Goal: Task Accomplishment & Management: Manage account settings

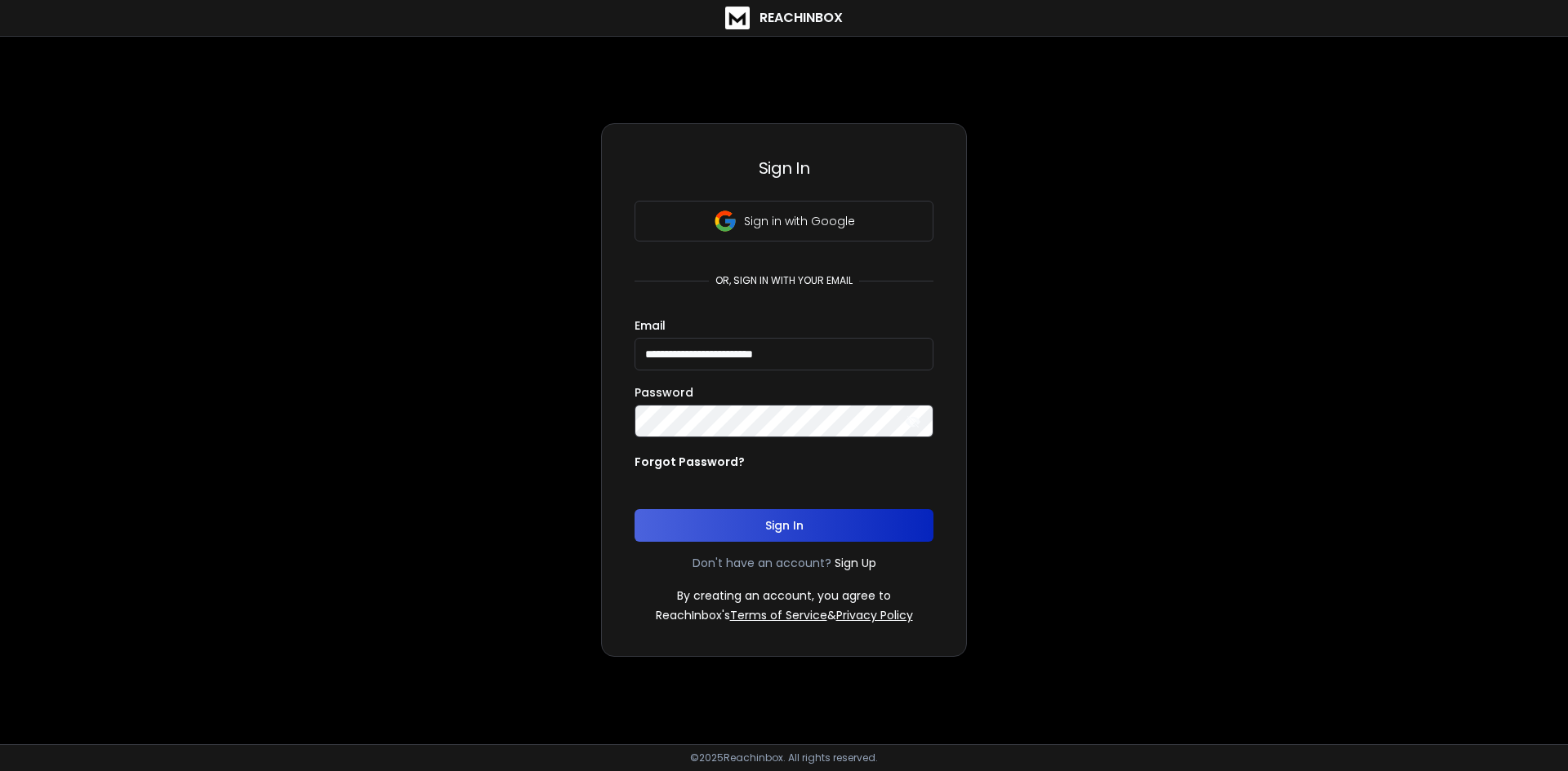
type input "**********"
click at [760, 439] on form "**********" at bounding box center [784, 430] width 299 height 222
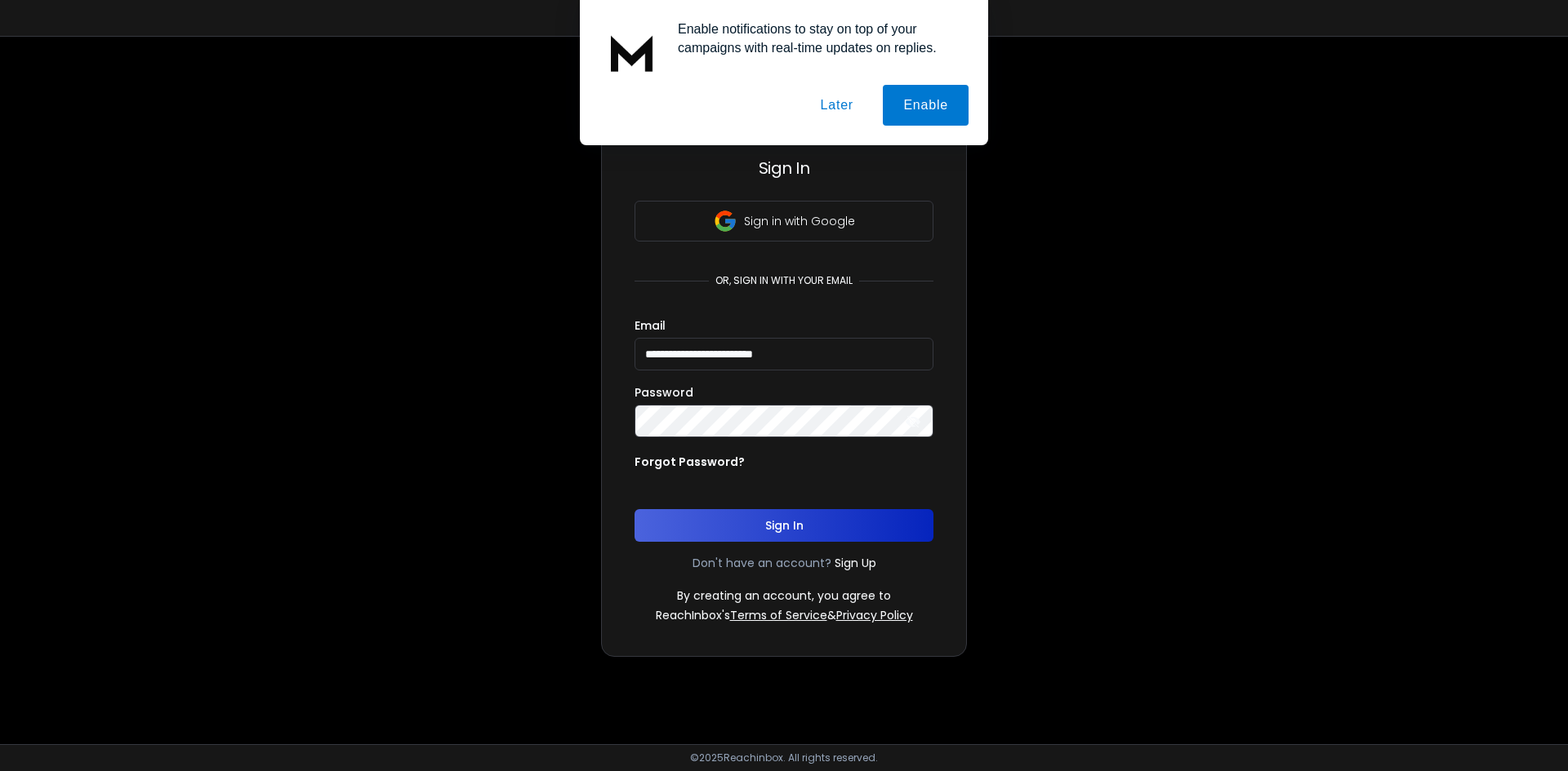
click at [635, 510] on button "Sign In" at bounding box center [784, 526] width 299 height 33
click at [643, 459] on p "Forgot Password?" at bounding box center [689, 461] width 111 height 16
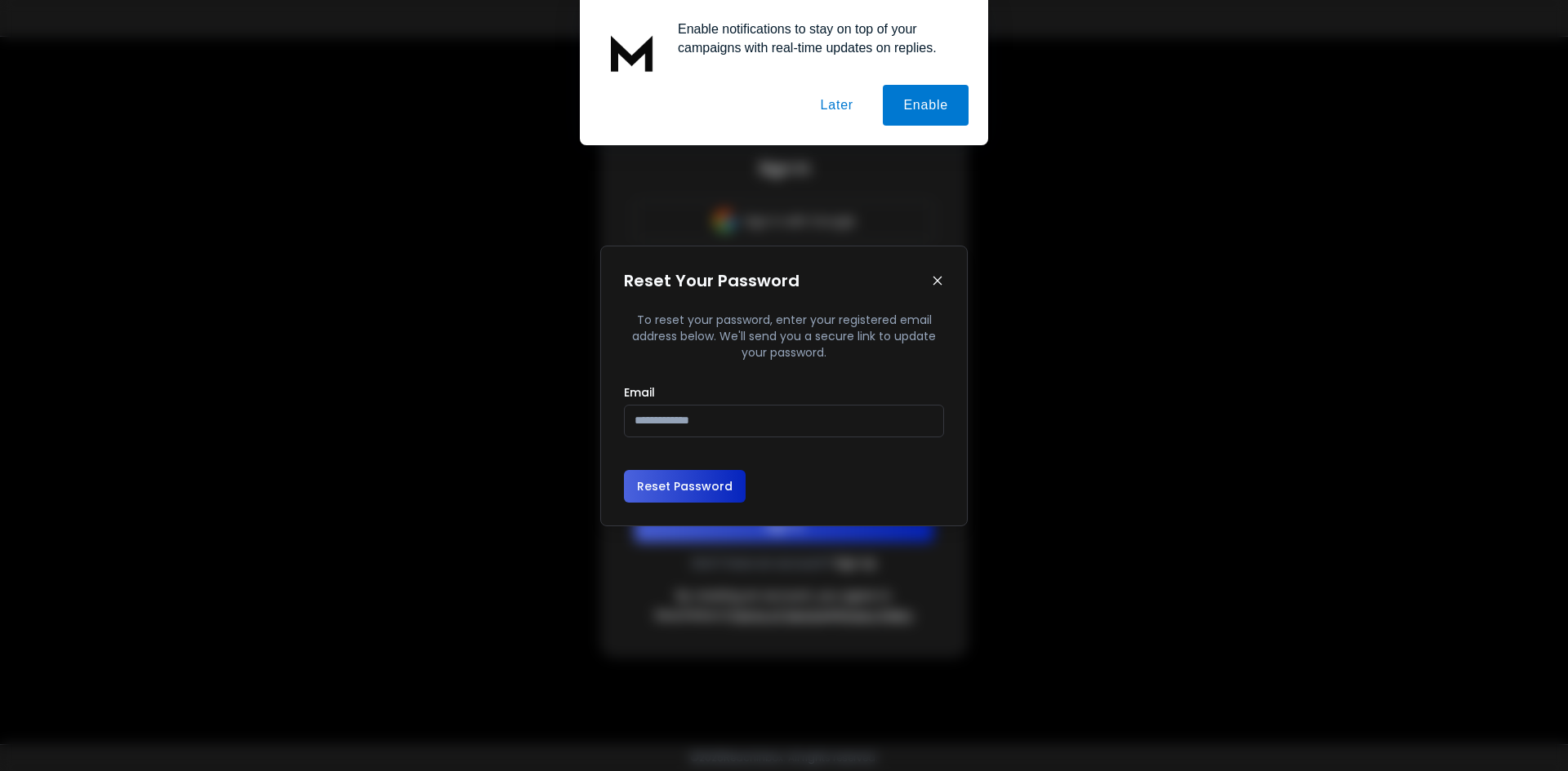
click at [657, 408] on input "email" at bounding box center [783, 421] width 320 height 33
paste input "**********"
type input "**********"
click at [688, 491] on button "Reset Password" at bounding box center [684, 486] width 122 height 33
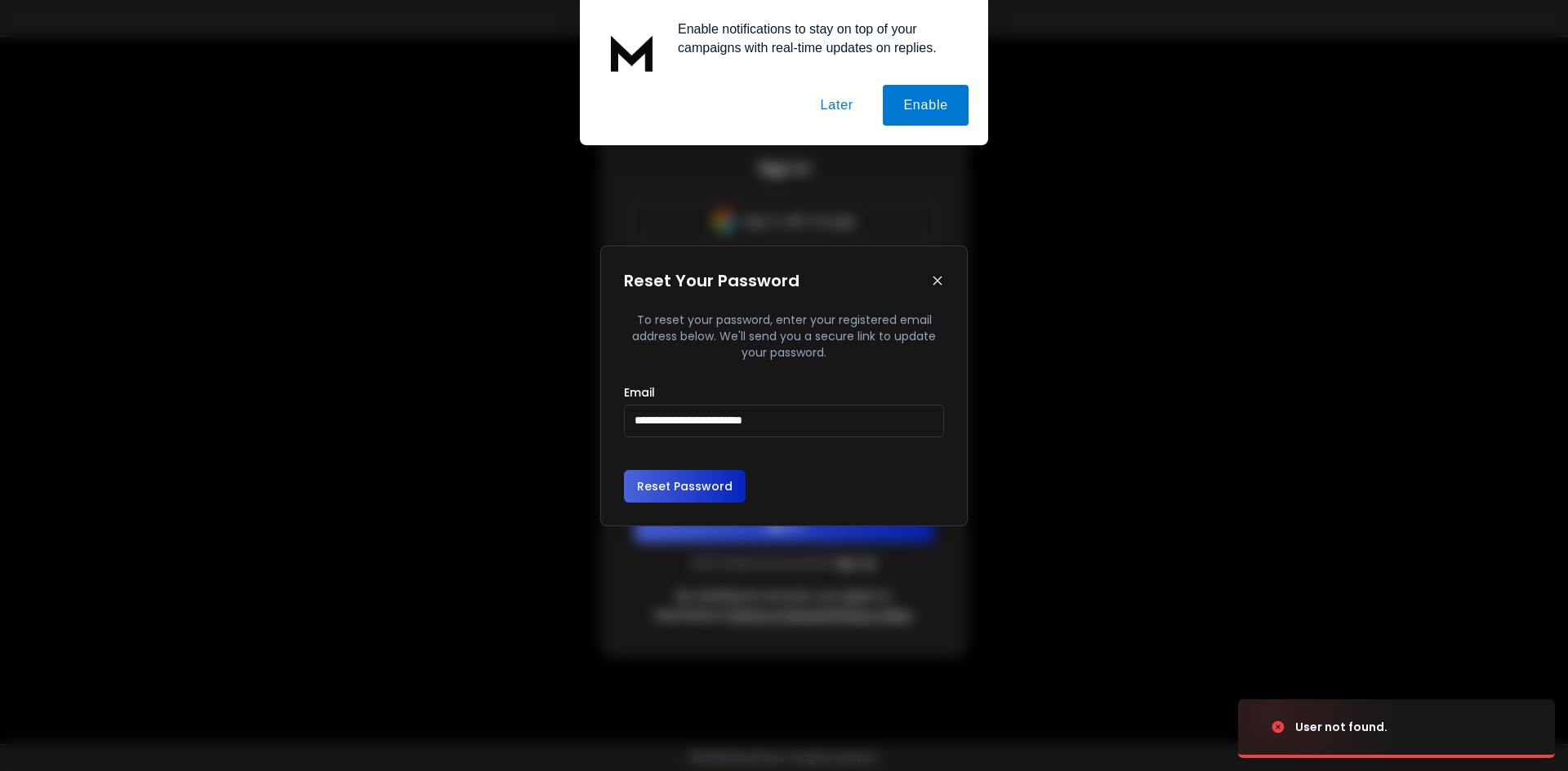
click at [940, 281] on icon at bounding box center [937, 280] width 13 height 13
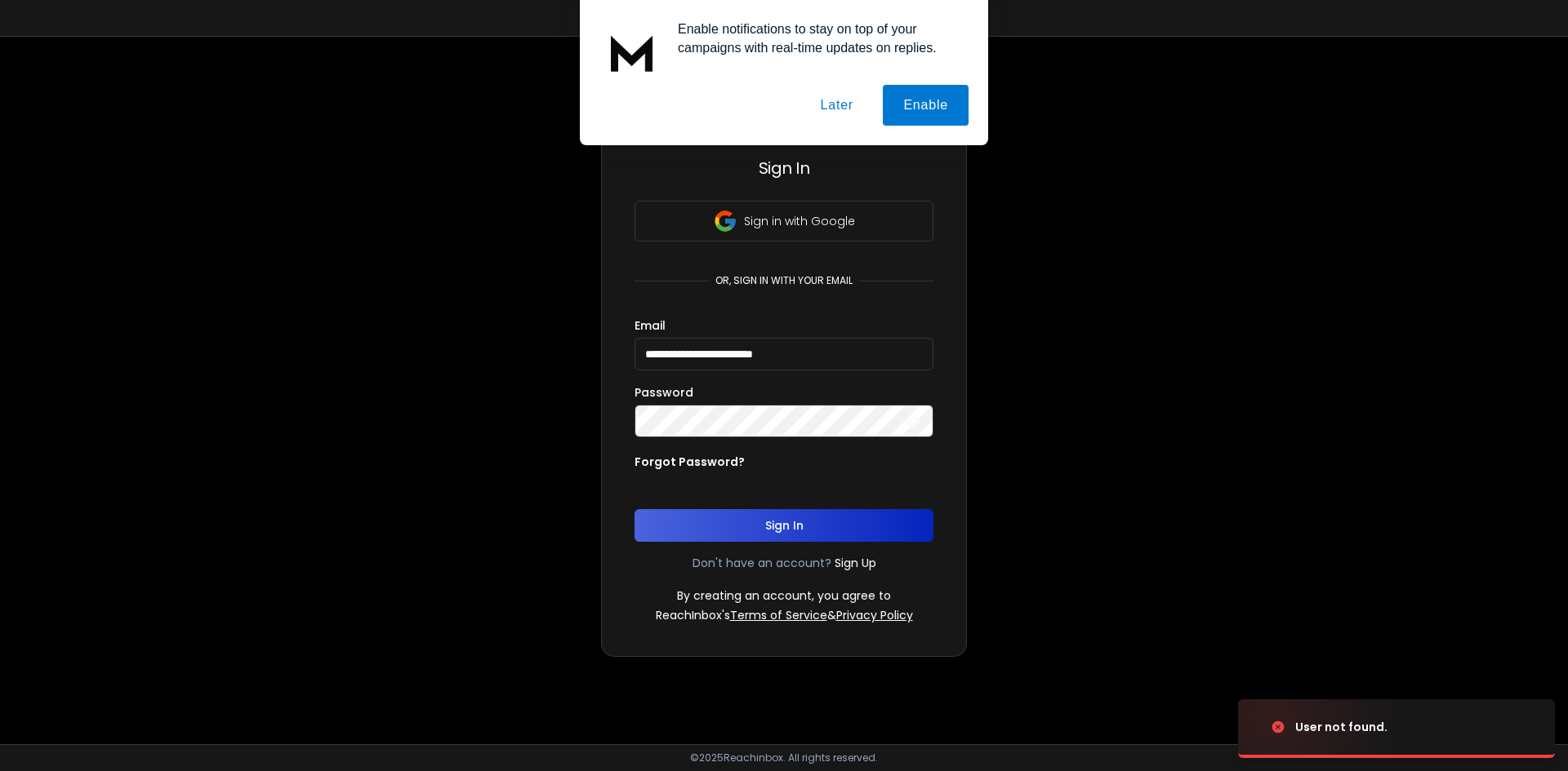
click at [830, 100] on button "Later" at bounding box center [835, 105] width 73 height 40
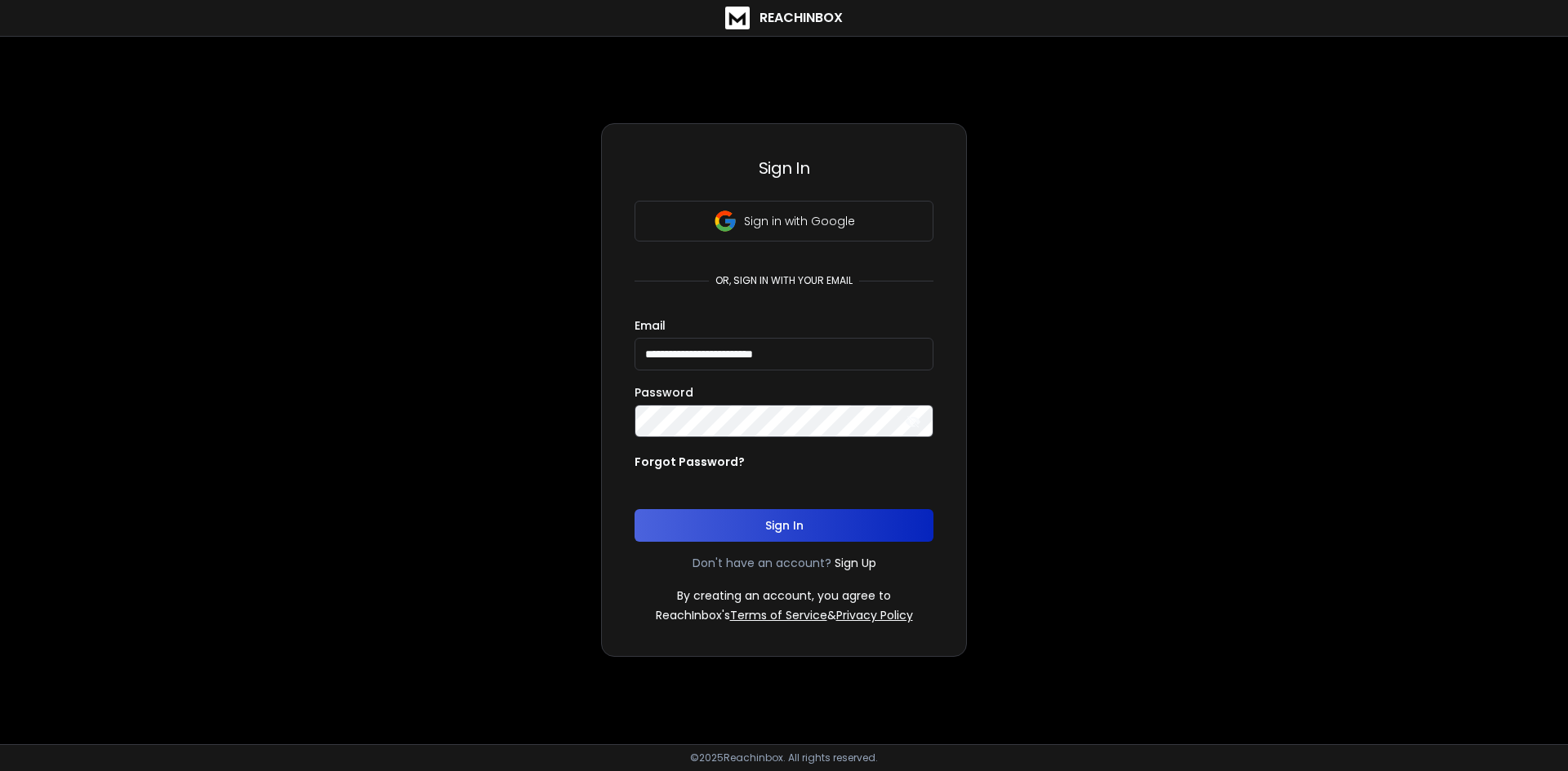
drag, startPoint x: 670, startPoint y: 359, endPoint x: 445, endPoint y: 364, distance: 225.1
click at [459, 364] on div "**********" at bounding box center [784, 391] width 1568 height 643
type input "**********"
click at [925, 427] on div at bounding box center [917, 422] width 24 height 14
click at [796, 514] on button "Sign In" at bounding box center [784, 526] width 299 height 33
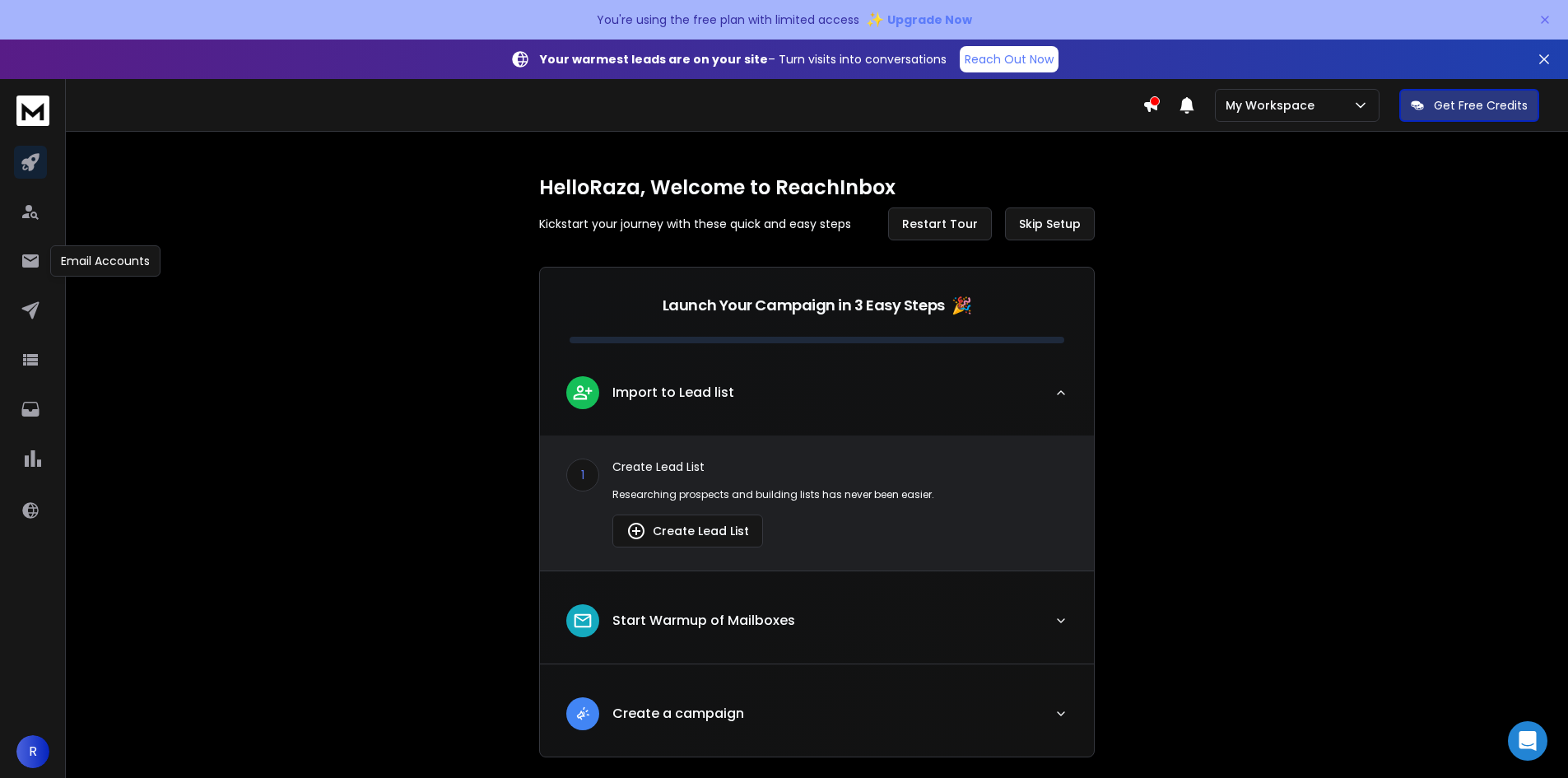
click at [9, 248] on div "R" at bounding box center [32, 432] width 66 height 706
click at [24, 258] on icon at bounding box center [30, 260] width 20 height 20
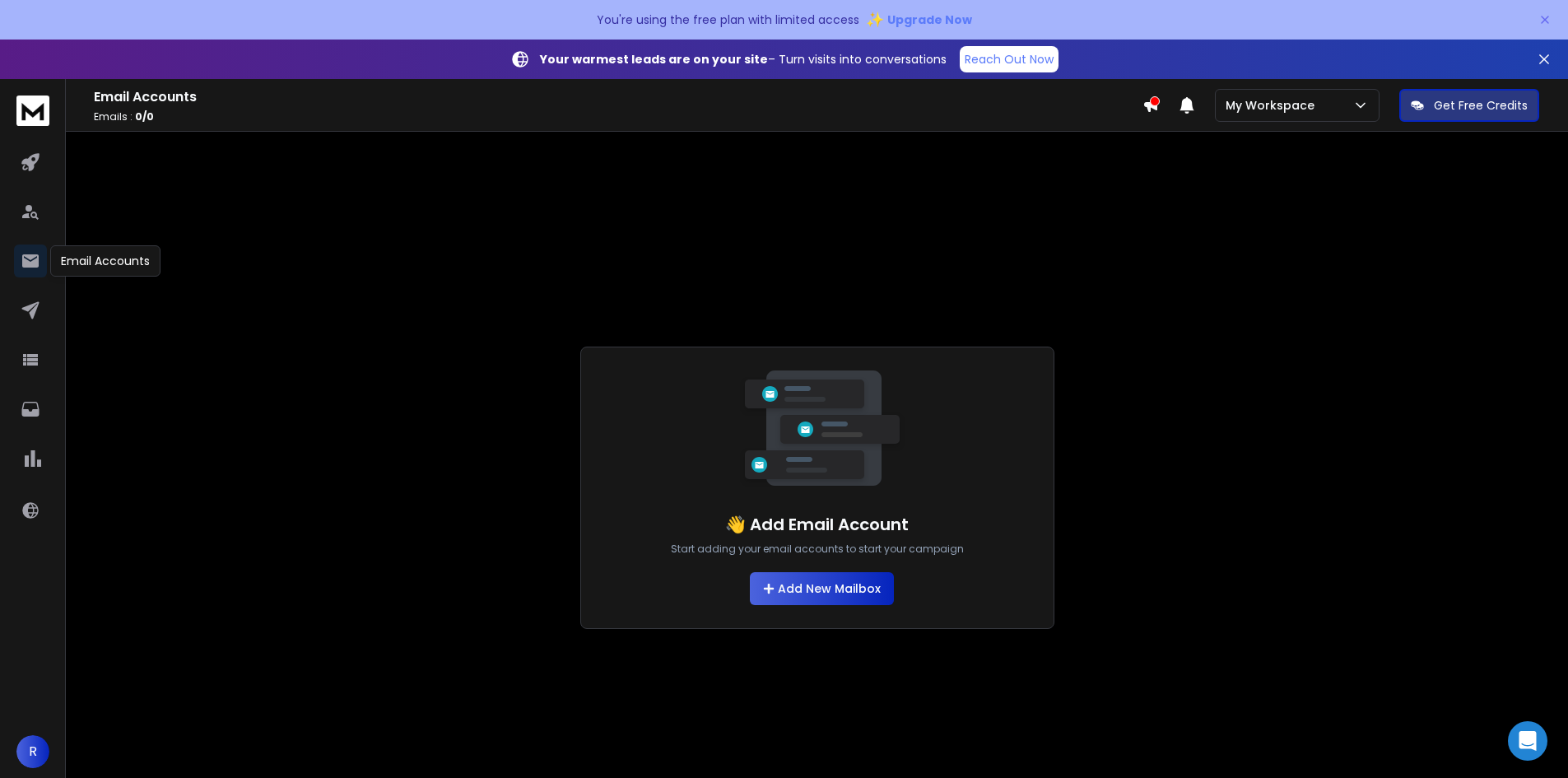
click at [29, 268] on icon at bounding box center [30, 260] width 20 height 20
click at [31, 742] on span "R" at bounding box center [32, 752] width 33 height 33
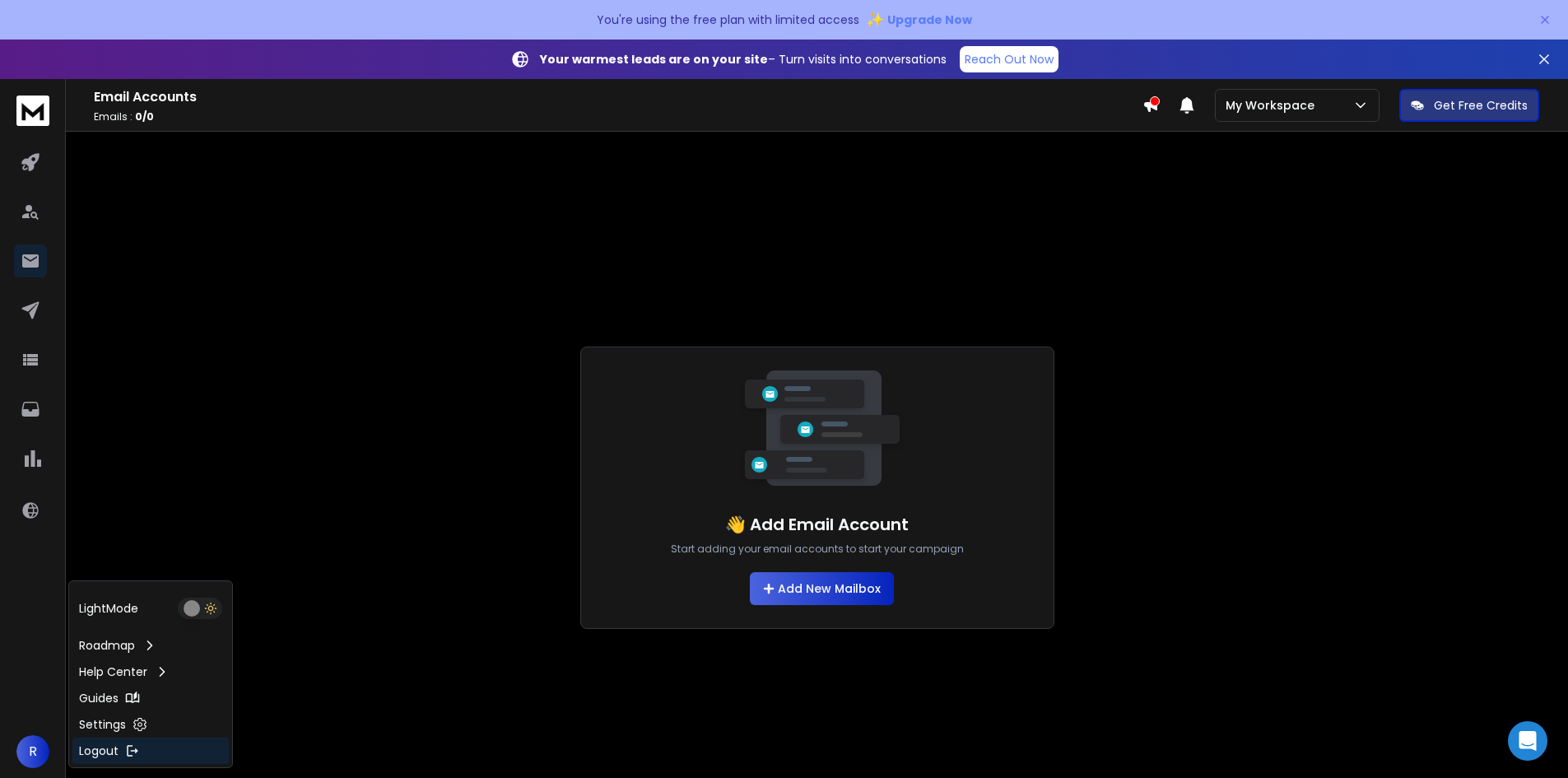
click at [129, 756] on icon at bounding box center [133, 752] width 12 height 12
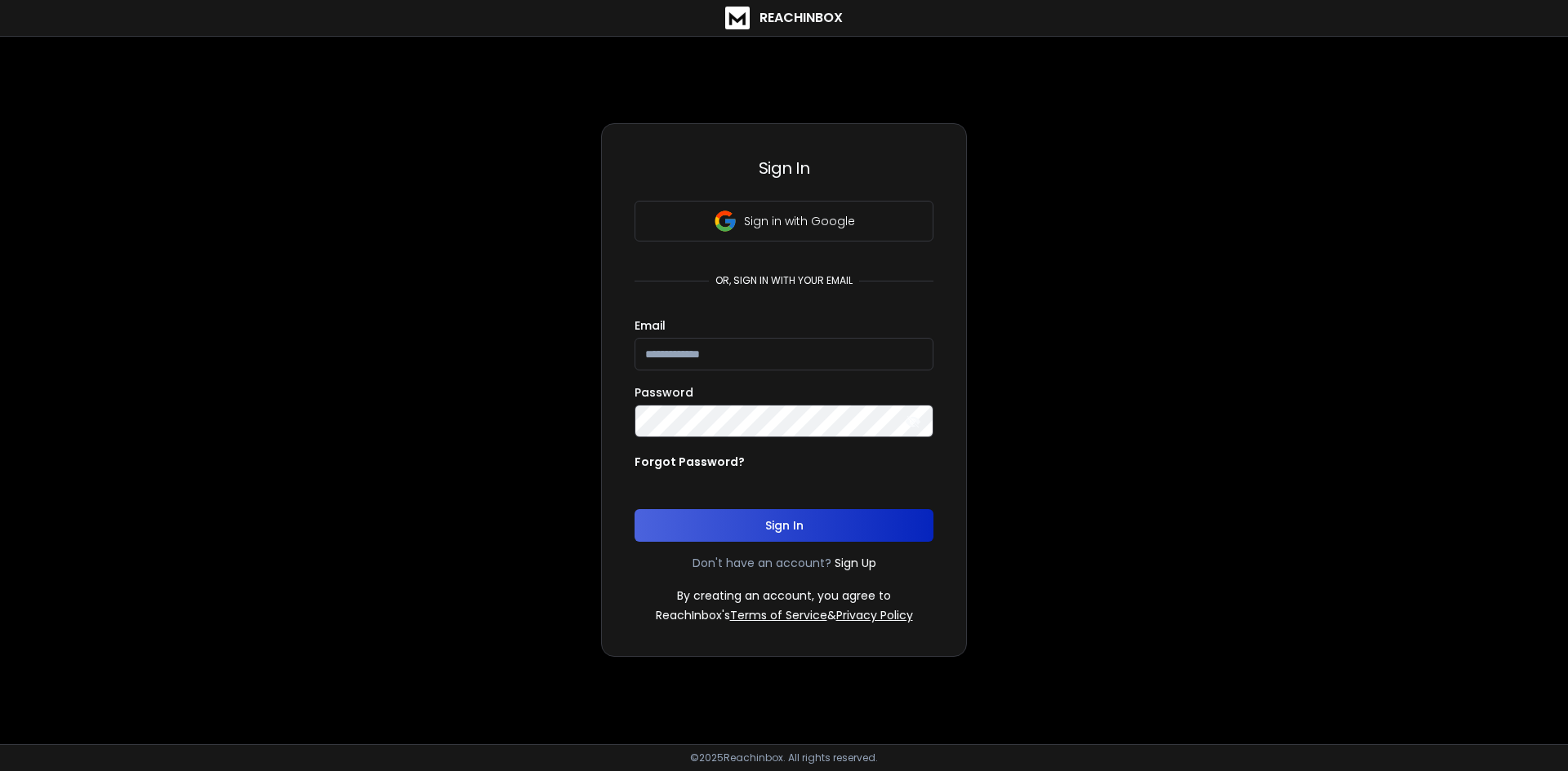
click at [668, 345] on input "email" at bounding box center [784, 354] width 299 height 33
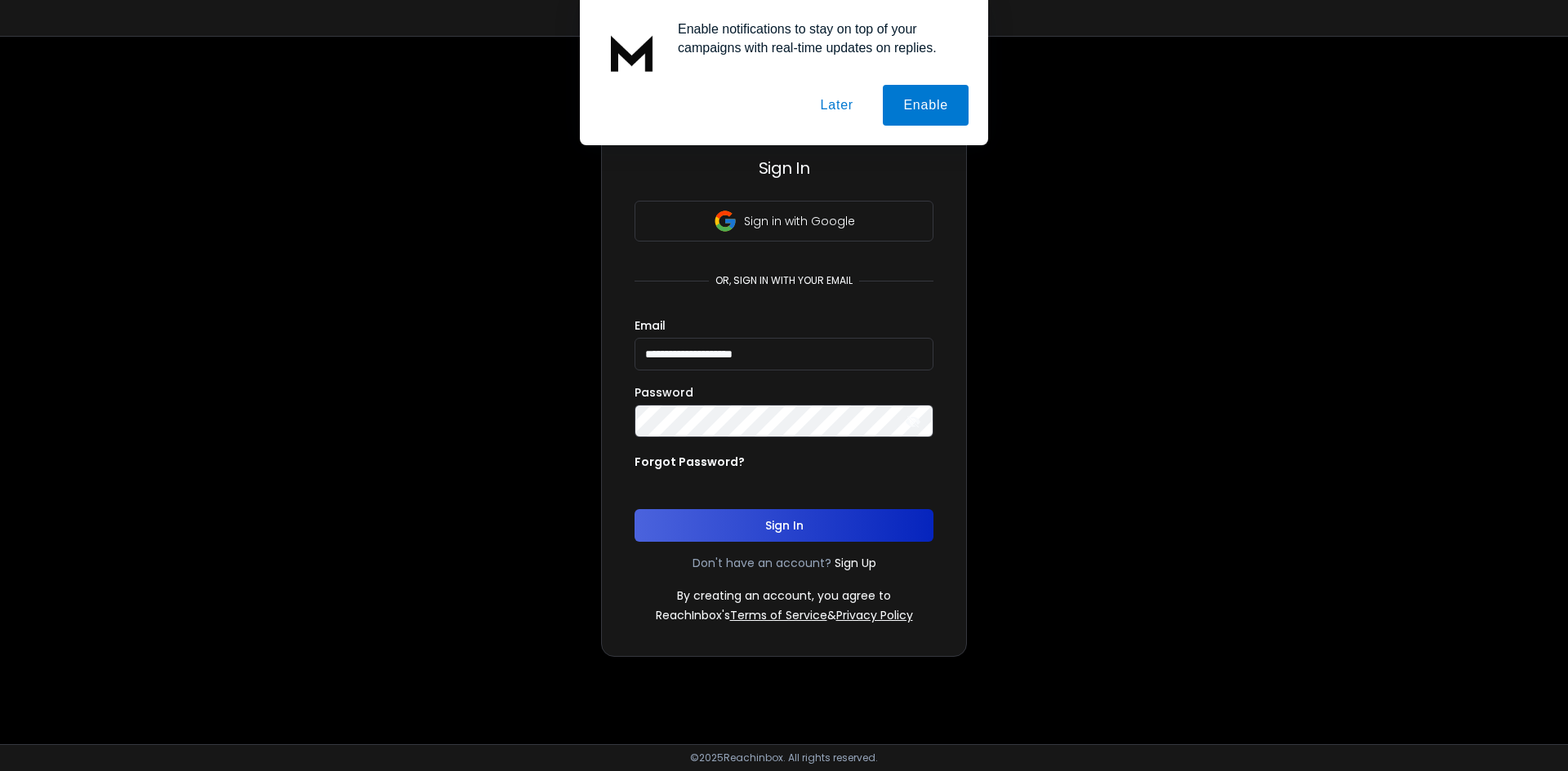
type input "**********"
click at [668, 542] on button "Sign In" at bounding box center [784, 526] width 299 height 33
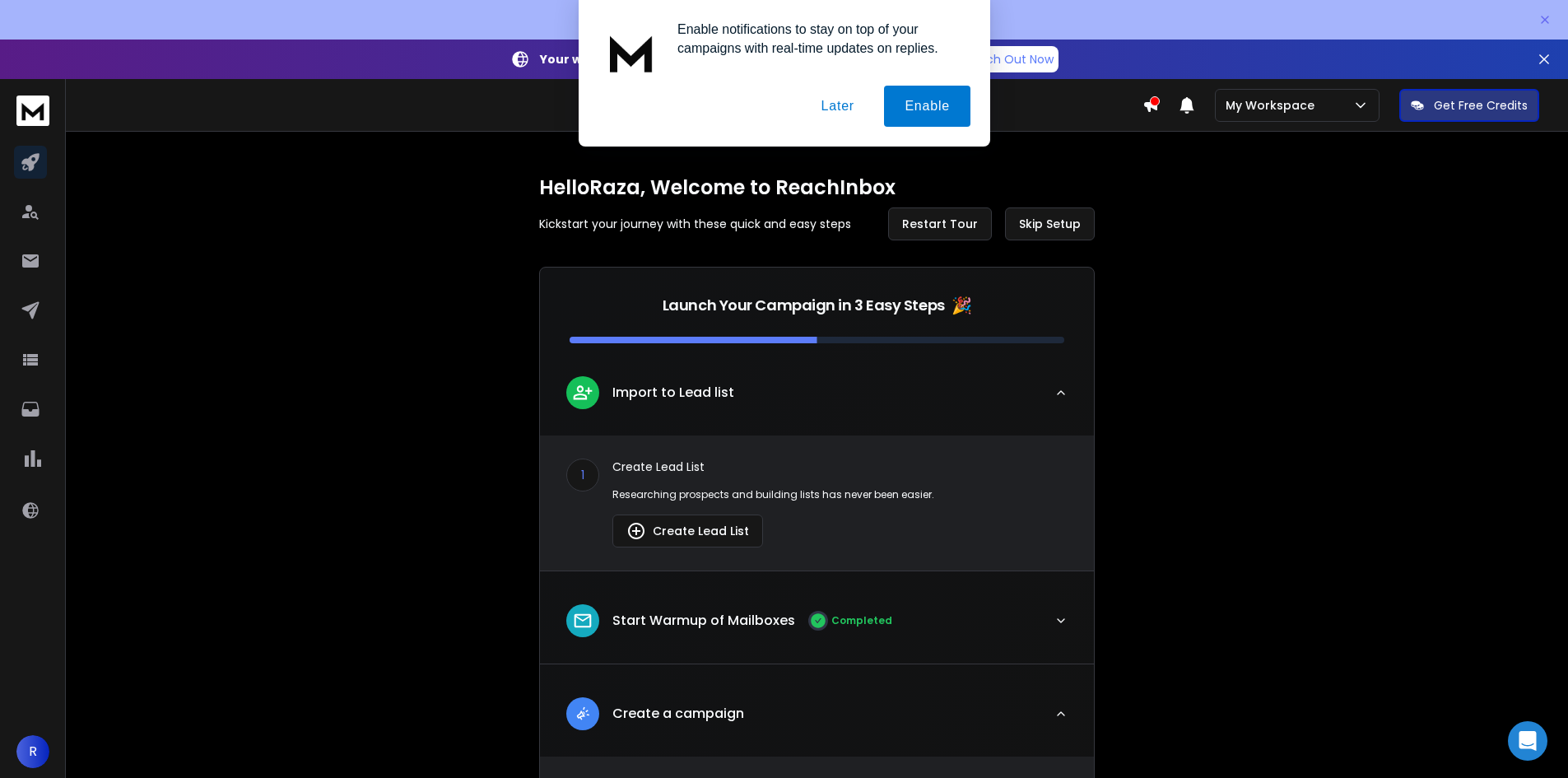
click at [839, 110] on button "Later" at bounding box center [837, 106] width 74 height 41
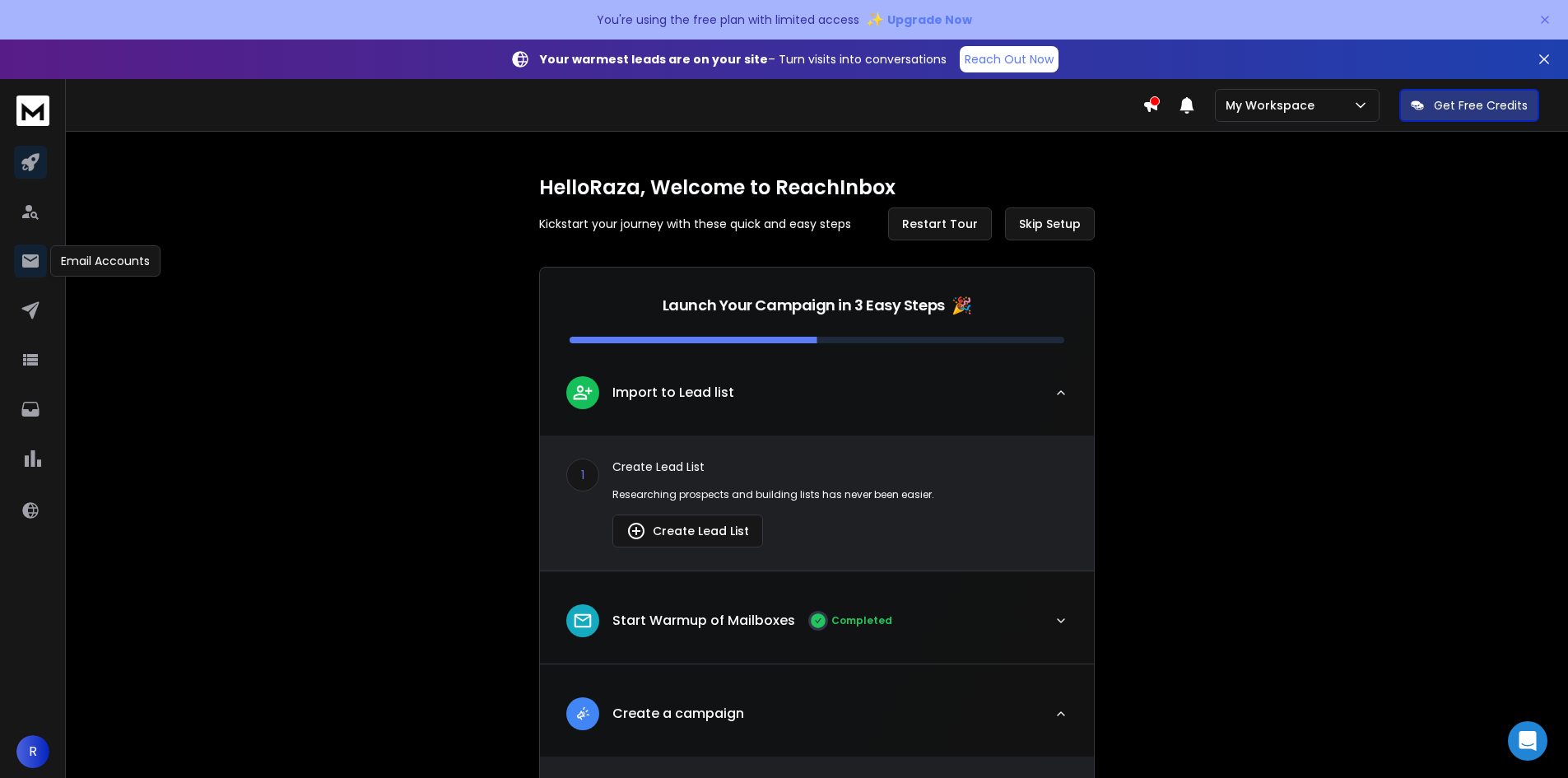
click at [33, 254] on icon at bounding box center [30, 260] width 20 height 20
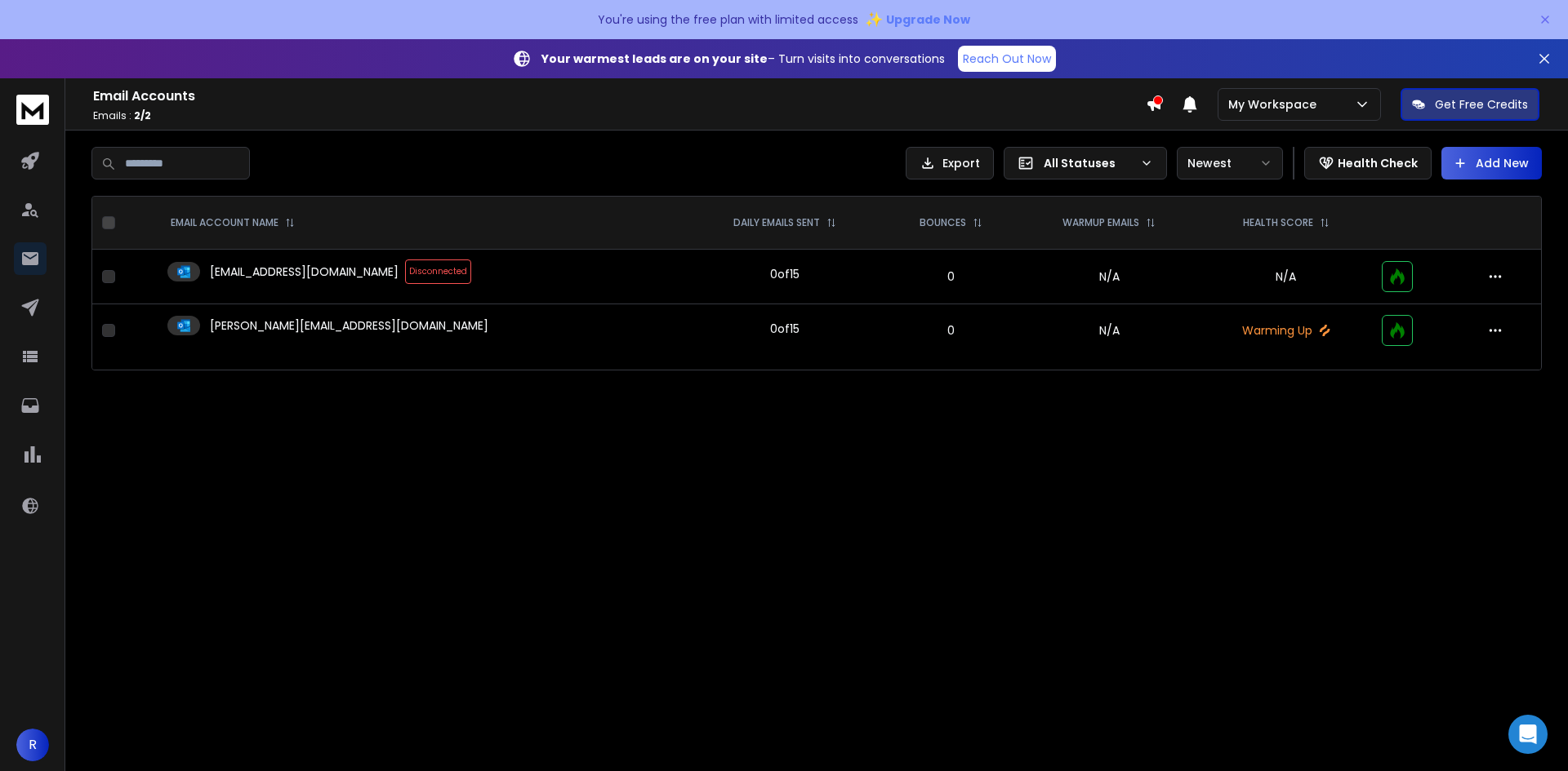
click at [773, 332] on td "0 of 15" at bounding box center [784, 326] width 197 height 42
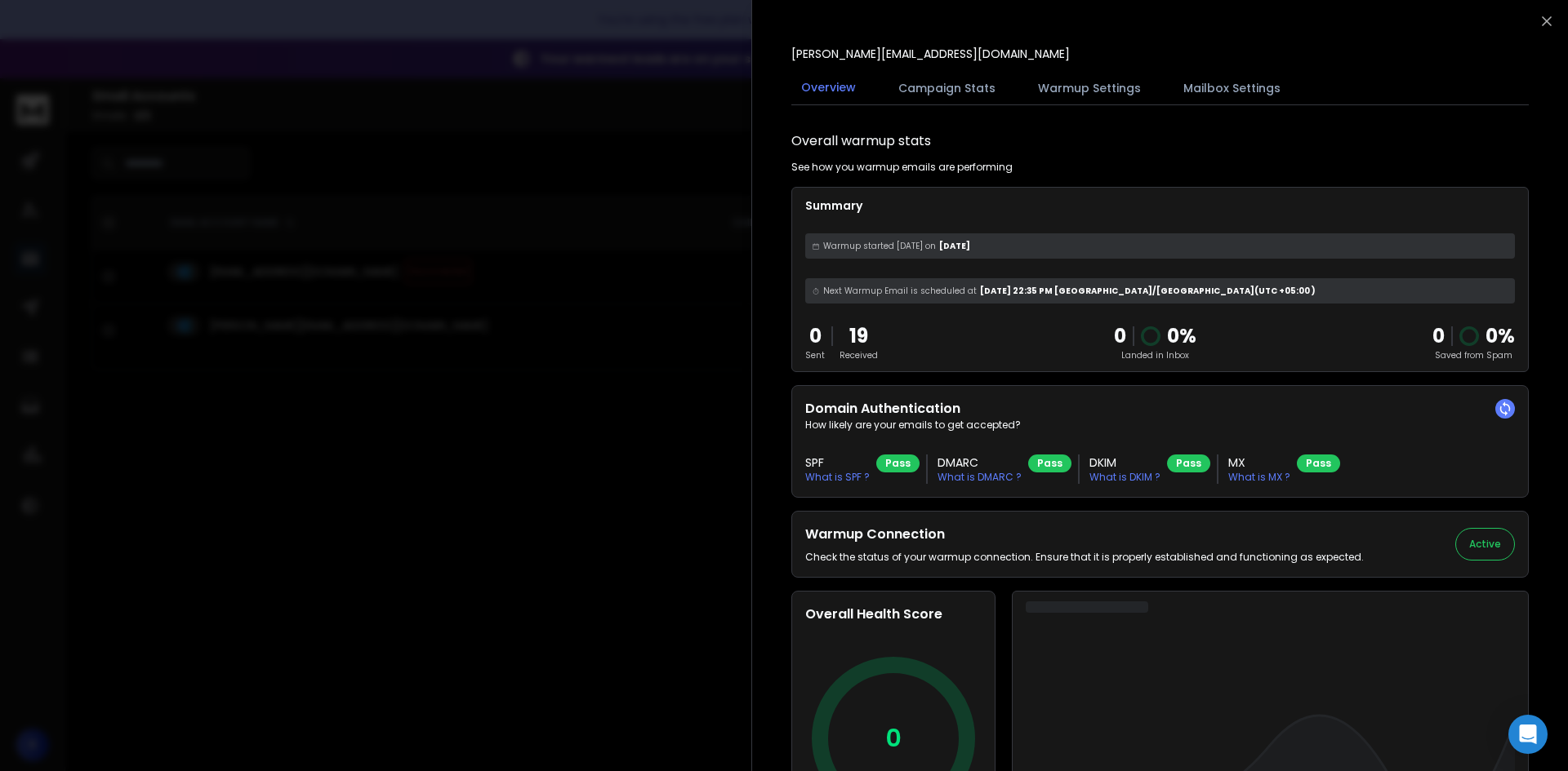
click at [1540, 13] on div "Multi Select Table Sheet [PERSON_NAME][EMAIL_ADDRESS][DOMAIN_NAME] Overview Cam…" at bounding box center [1160, 386] width 817 height 771
click at [1543, 17] on icon "button" at bounding box center [1546, 20] width 16 height 16
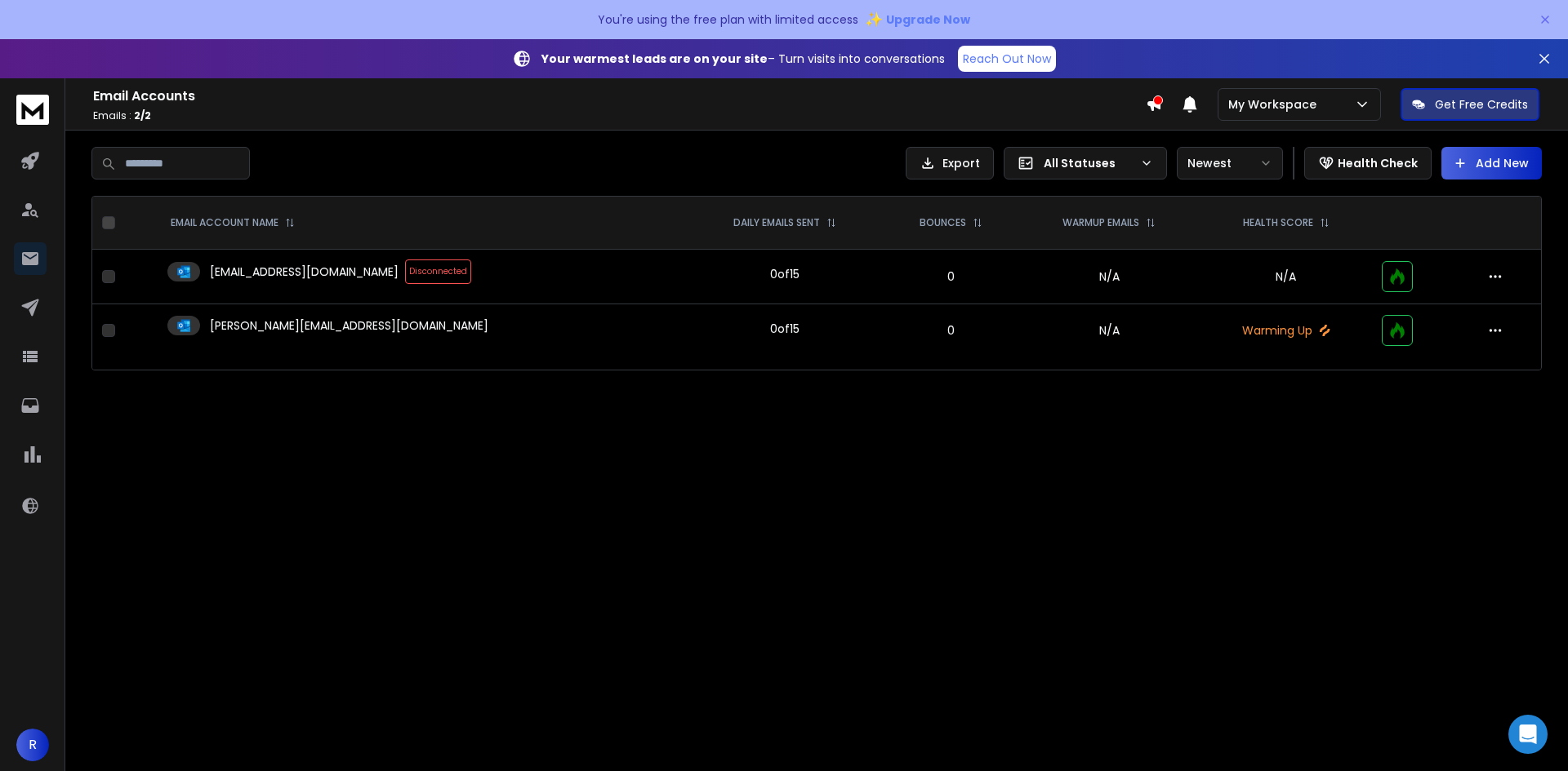
click at [713, 474] on div "You're using the free plan with limited access ✨ Upgrade Now Your warmest leads…" at bounding box center [784, 386] width 1568 height 771
click at [113, 219] on button "Select this Page" at bounding box center [108, 222] width 13 height 13
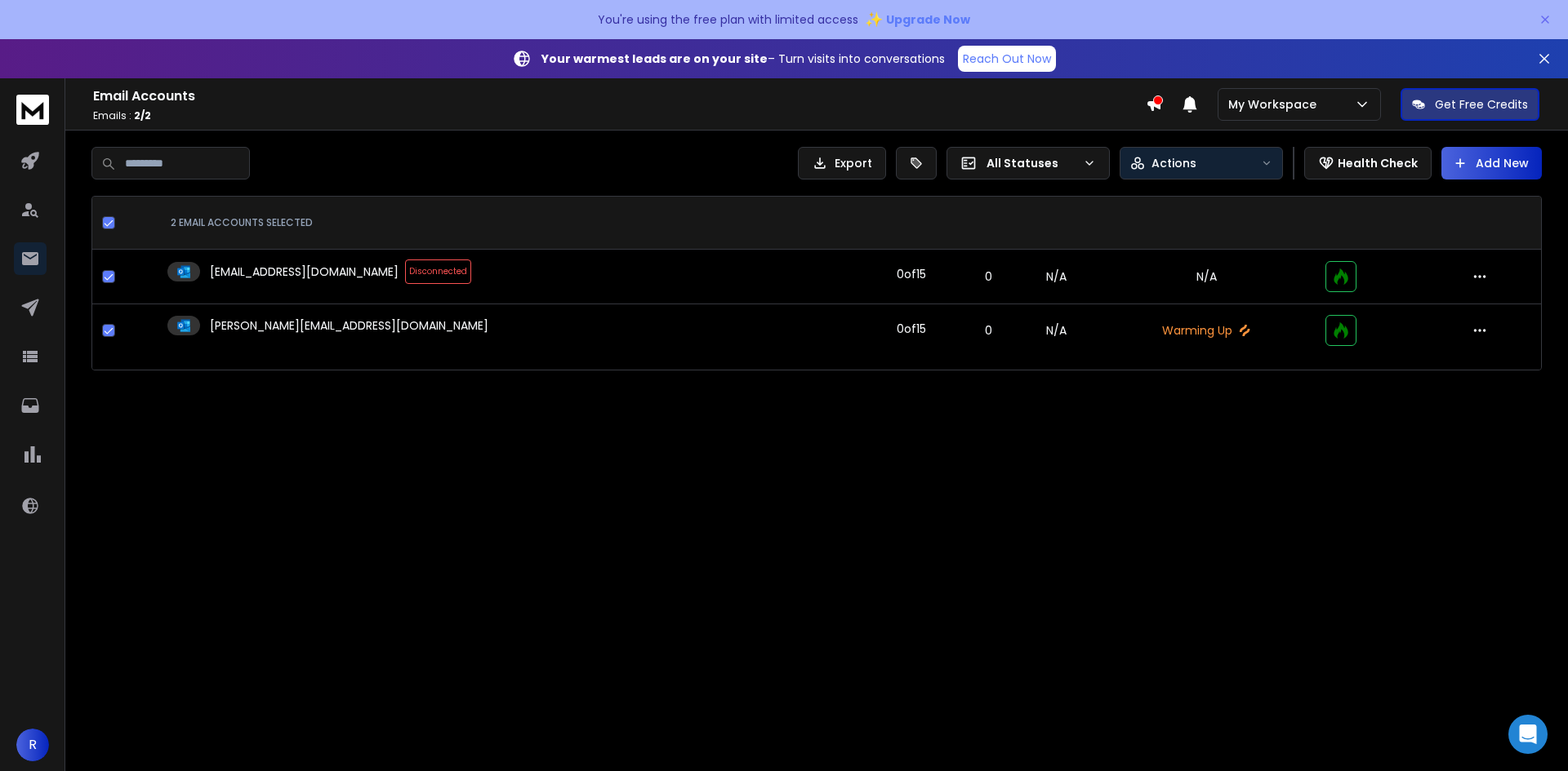
click at [1241, 164] on div "Actions" at bounding box center [1192, 163] width 124 height 16
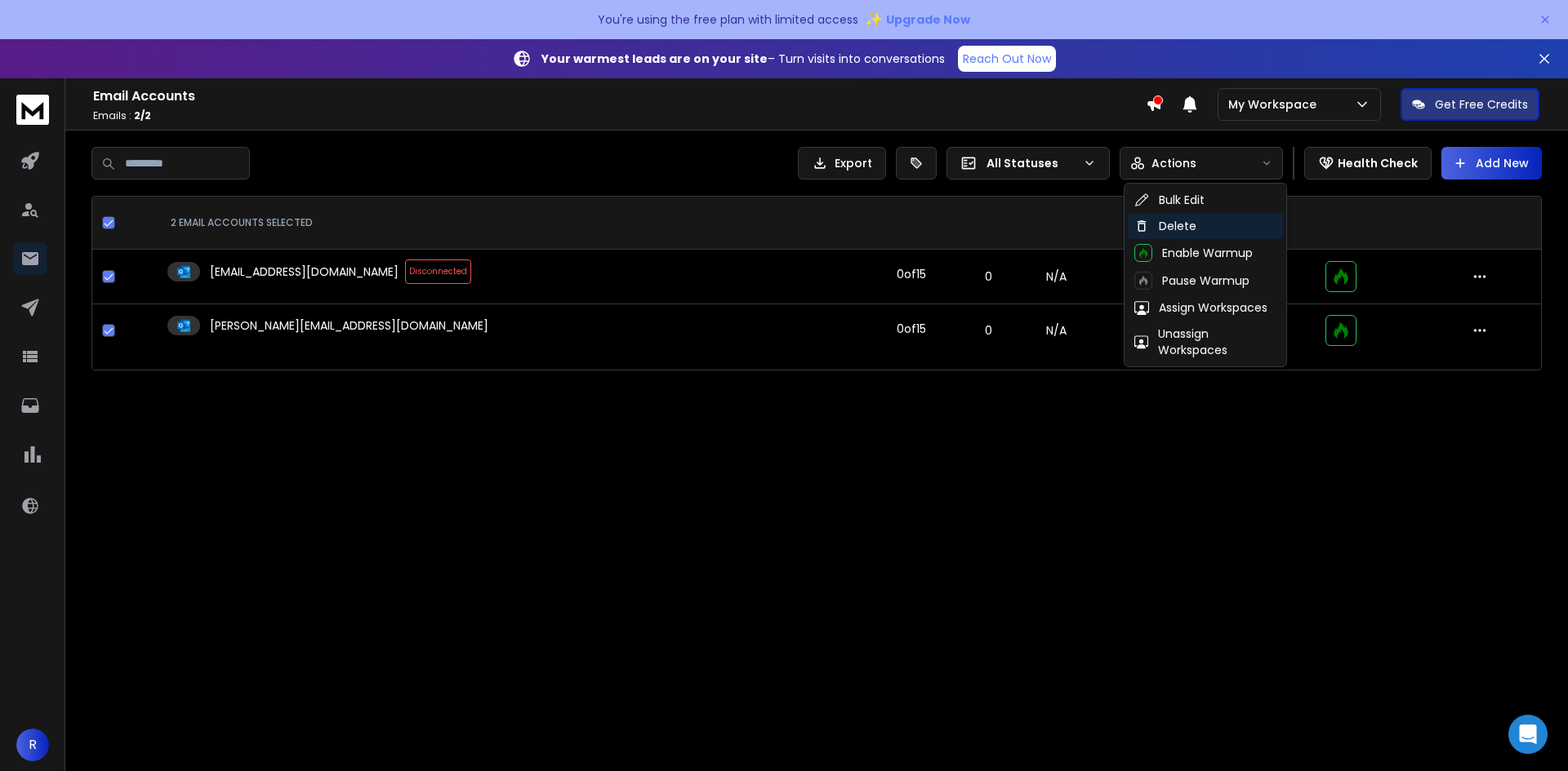
click at [1157, 218] on div "Delete" at bounding box center [1165, 225] width 62 height 16
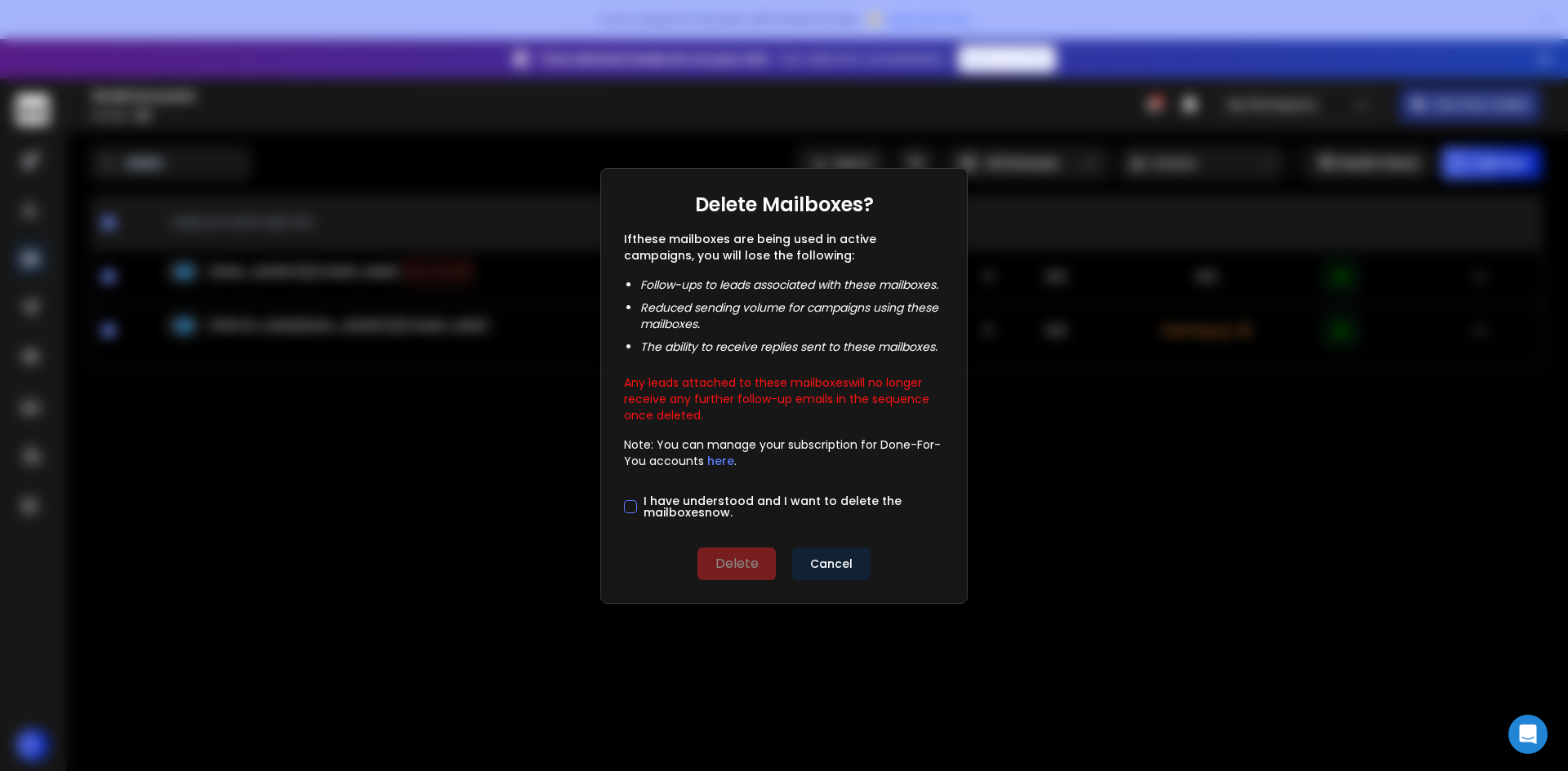
click at [702, 506] on label "I have understood and I want to delete the mailbox es now." at bounding box center [794, 506] width 300 height 23
click at [637, 506] on button "I have understood and I want to delete the mailbox es now." at bounding box center [630, 506] width 13 height 13
click at [739, 569] on button "Delete" at bounding box center [736, 563] width 78 height 33
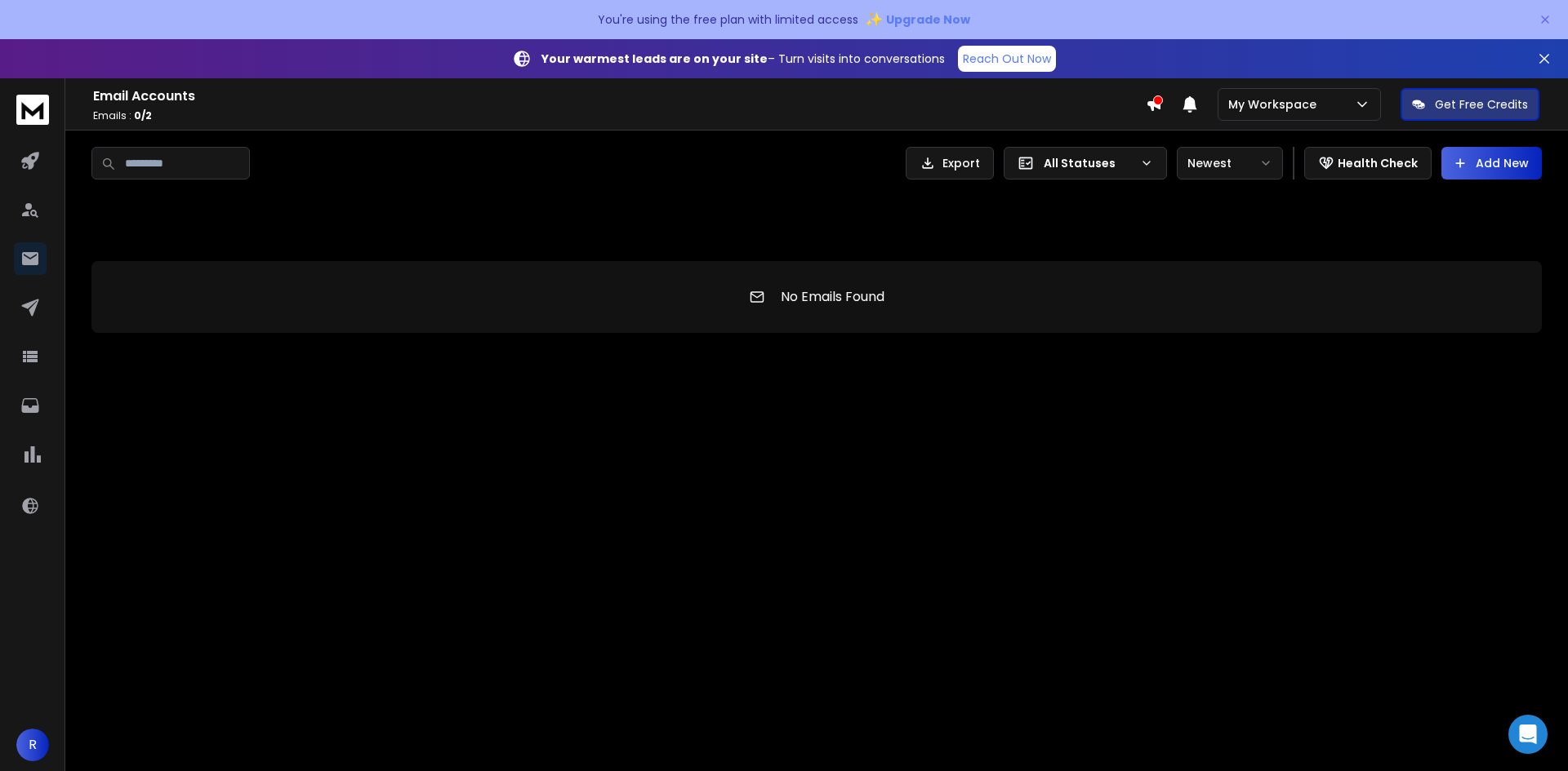
drag, startPoint x: 260, startPoint y: 396, endPoint x: 285, endPoint y: 310, distance: 89.6
click at [260, 396] on div "You're using the free plan with limited access ✨ Upgrade Now Your warmest leads…" at bounding box center [784, 386] width 1568 height 771
